Goal: Task Accomplishment & Management: Manage account settings

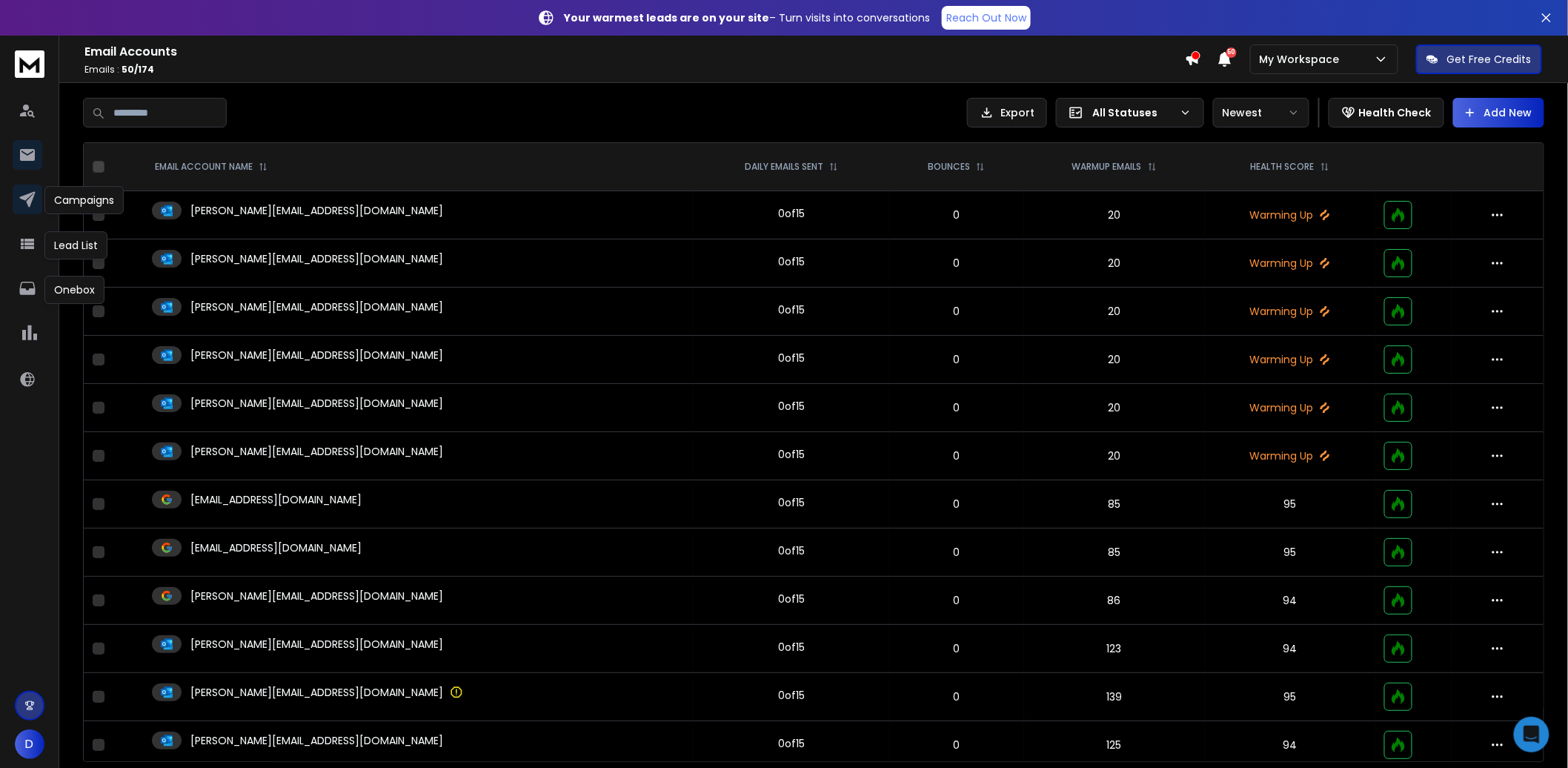
click at [25, 208] on icon at bounding box center [27, 199] width 18 height 18
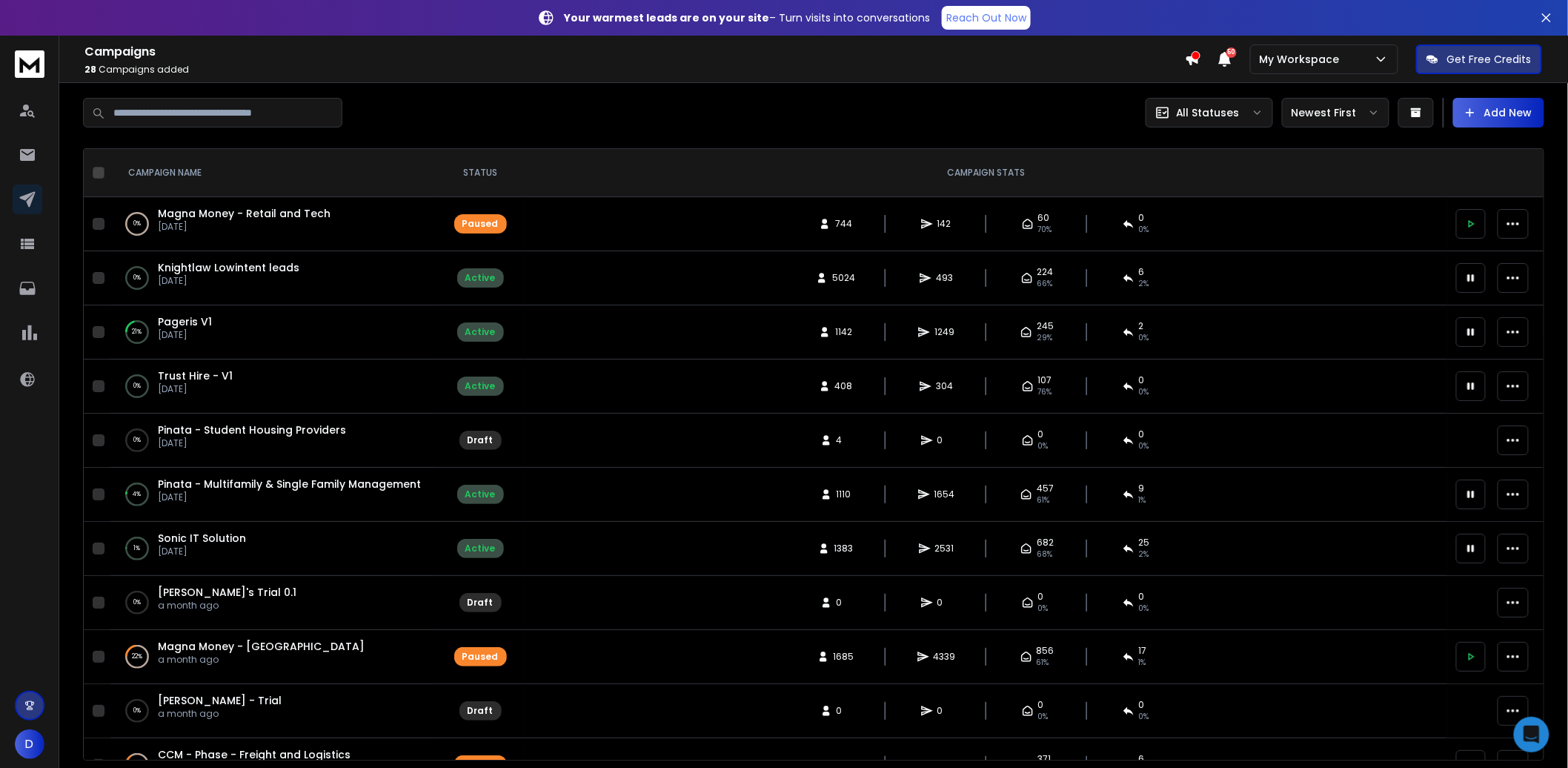
click at [168, 119] on input at bounding box center [213, 112] width 260 height 29
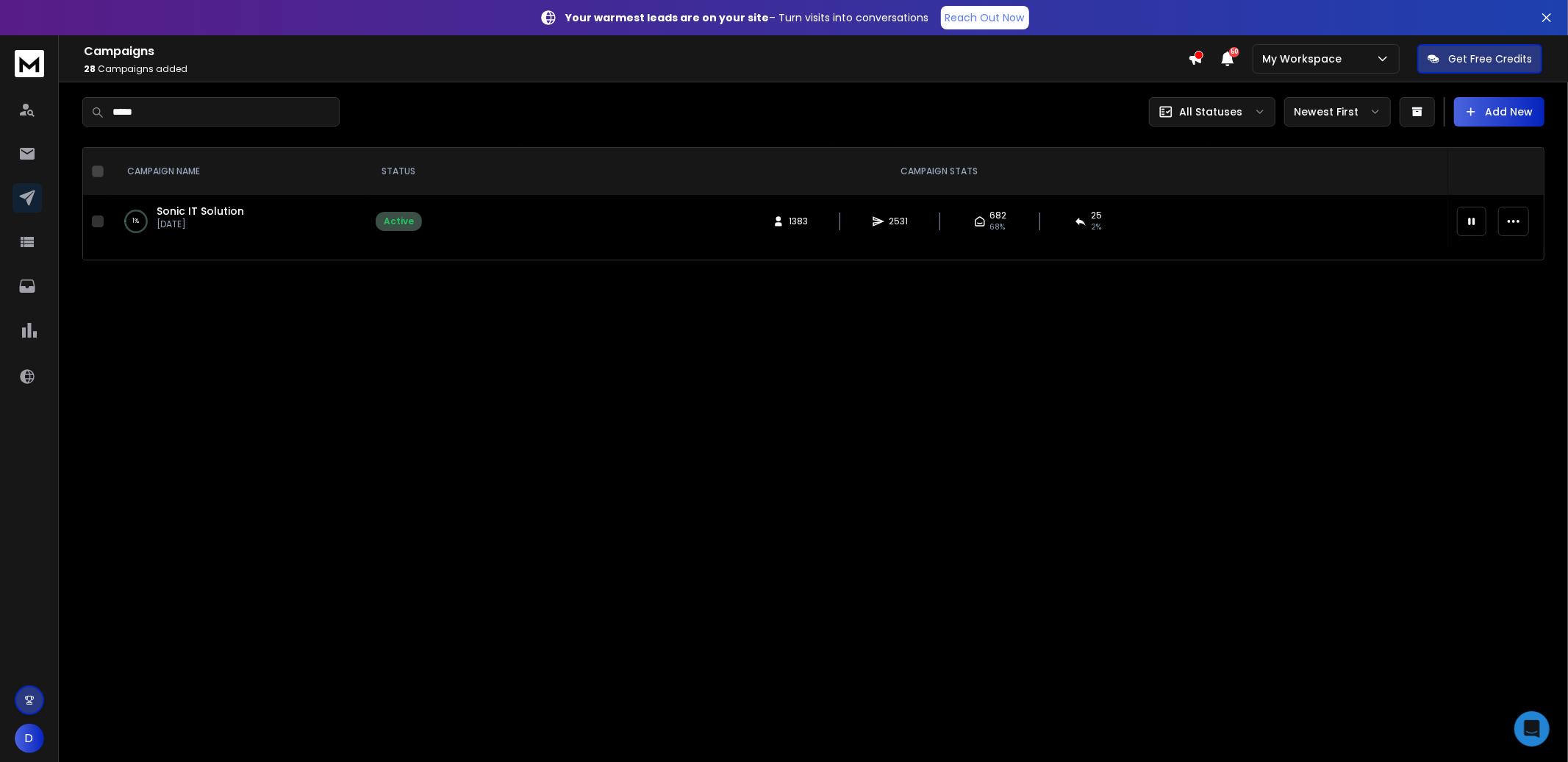
type input "*****"
click at [214, 210] on span "Sonic IT Solution" at bounding box center [200, 210] width 87 height 15
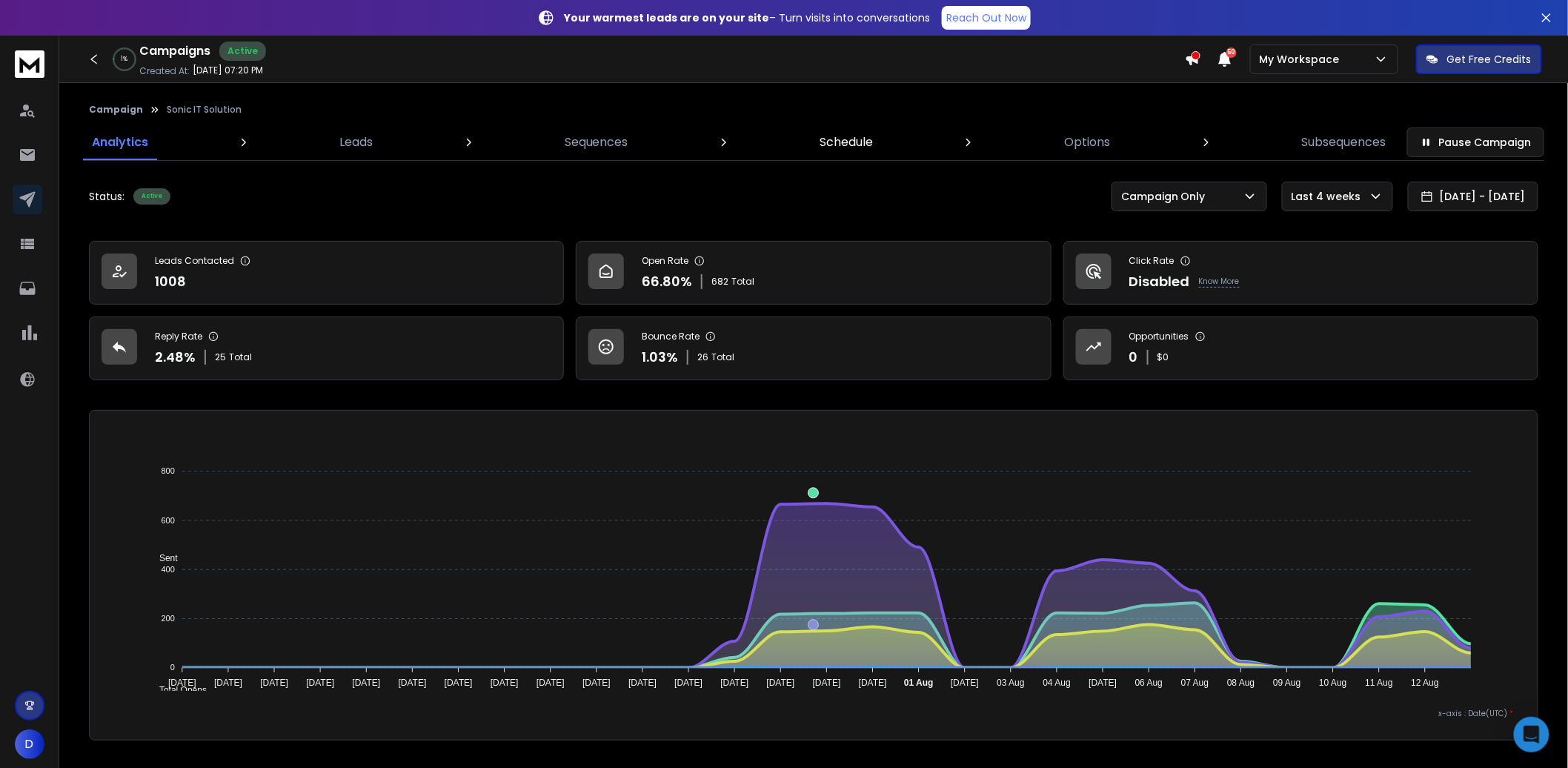
click at [820, 155] on link "Schedule" at bounding box center [846, 142] width 71 height 35
click at [1070, 149] on p "Options" at bounding box center [1087, 142] width 46 height 18
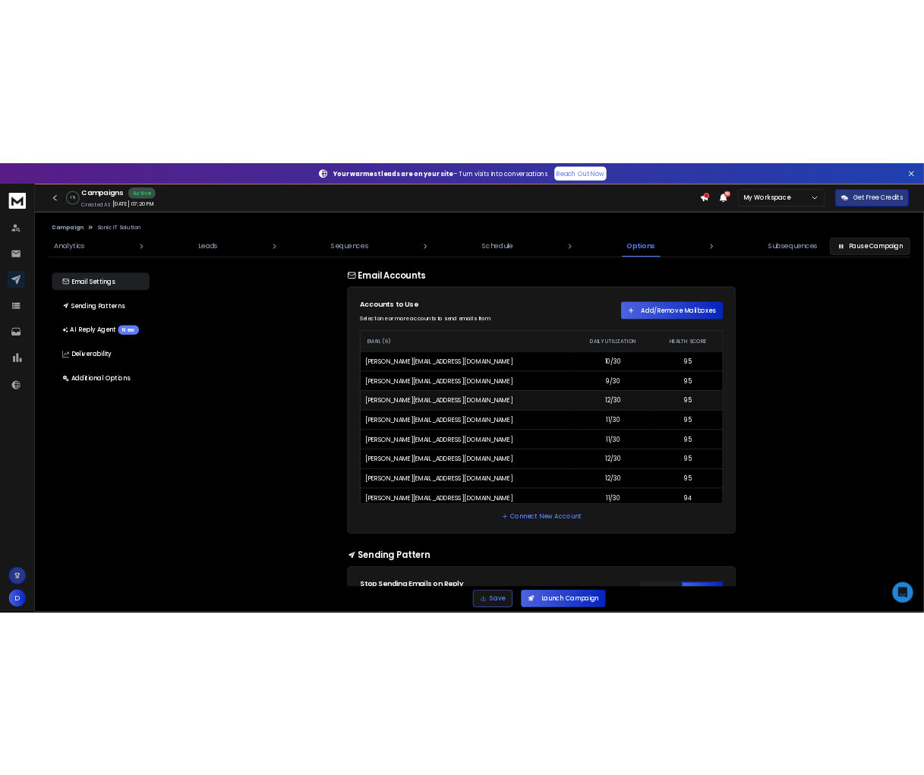
scroll to position [42, 0]
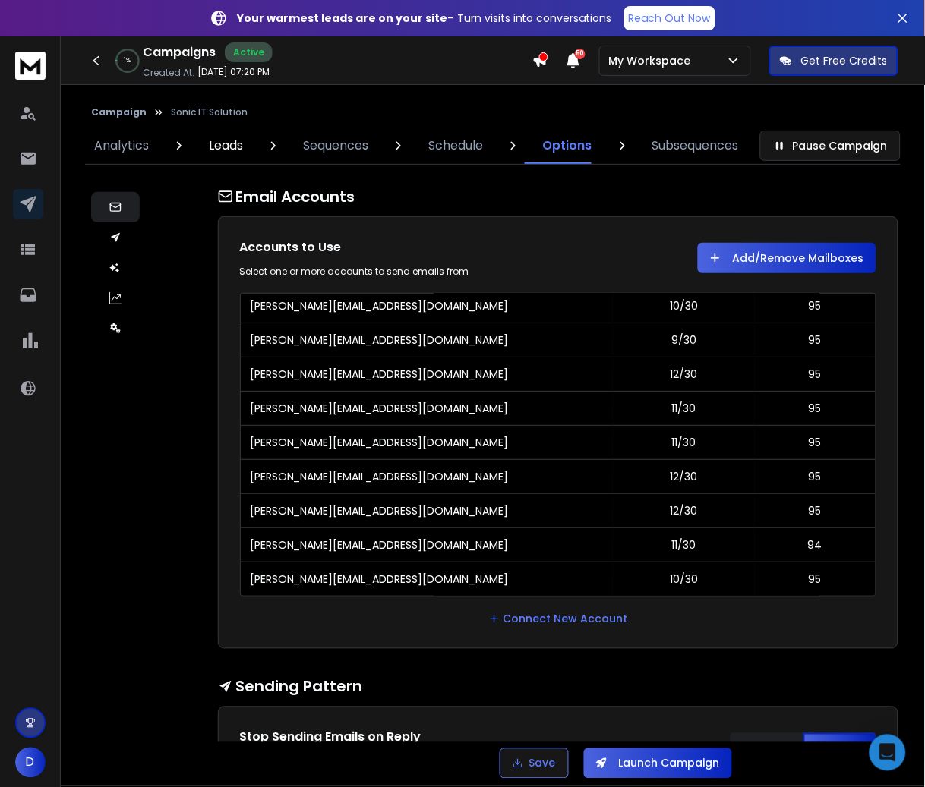
click at [225, 145] on p "Leads" at bounding box center [226, 146] width 34 height 18
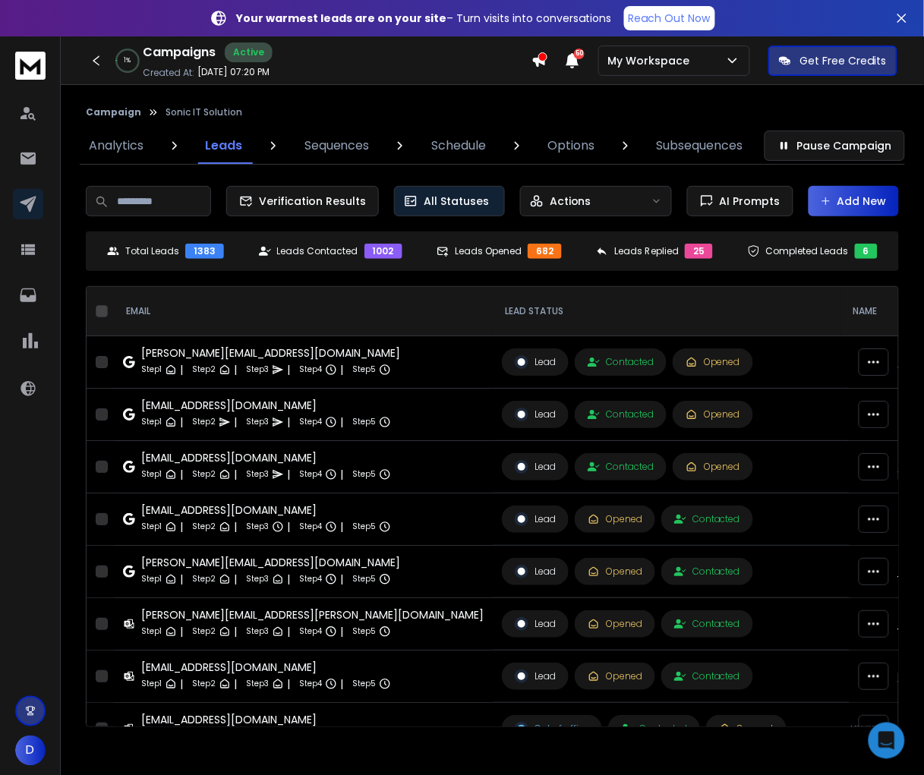
click at [462, 208] on p "All Statuses" at bounding box center [456, 201] width 65 height 15
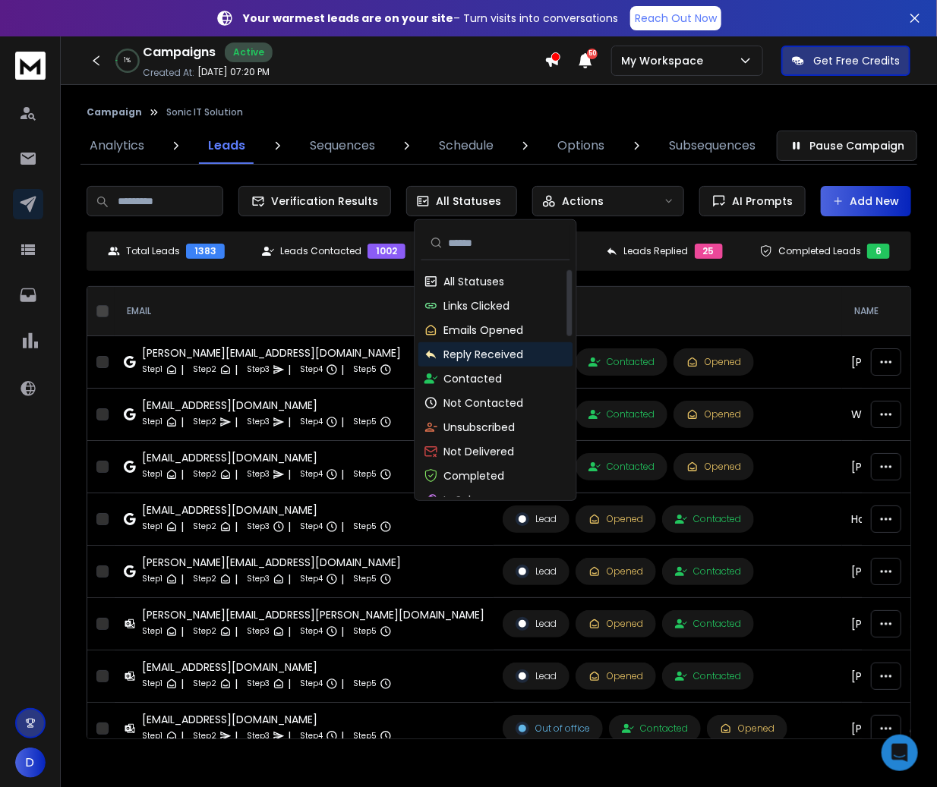
click at [547, 355] on div "Reply Received" at bounding box center [495, 354] width 155 height 24
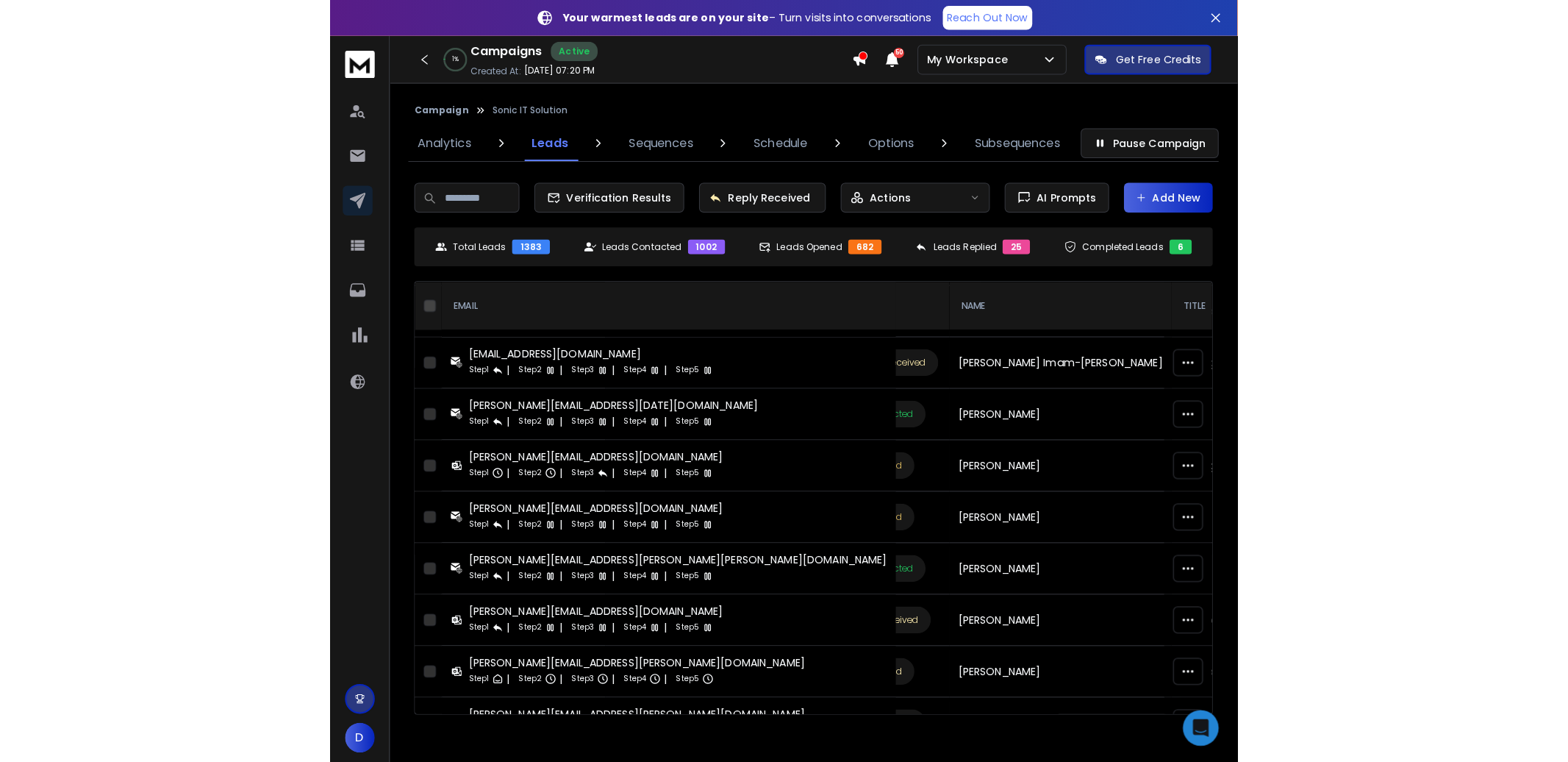
scroll to position [735, 286]
